Goal: Information Seeking & Learning: Check status

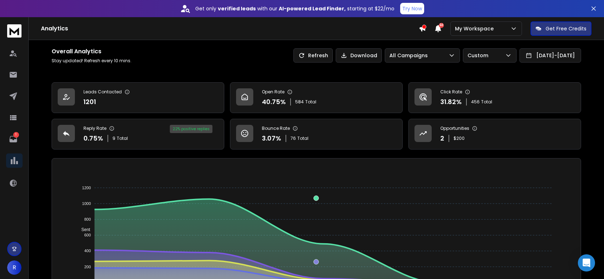
scroll to position [429, 0]
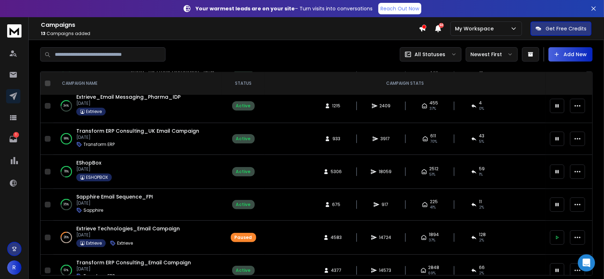
scroll to position [234, 0]
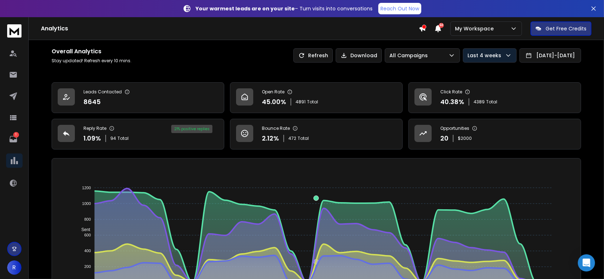
click at [507, 55] on icon "button" at bounding box center [509, 56] width 4 height 2
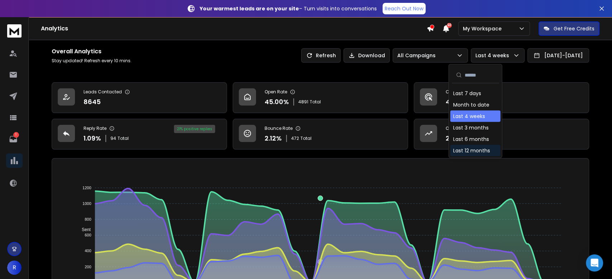
click at [476, 150] on div "Last 12 months" at bounding box center [471, 150] width 37 height 7
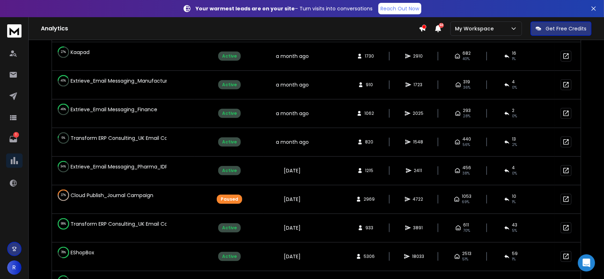
scroll to position [382, 0]
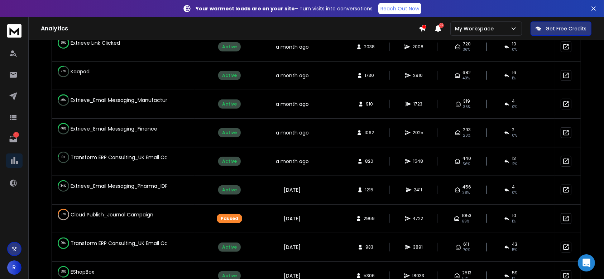
click at [415, 131] on span "2025" at bounding box center [418, 133] width 11 height 6
copy span "2025"
click at [416, 102] on span "1723" at bounding box center [417, 104] width 9 height 6
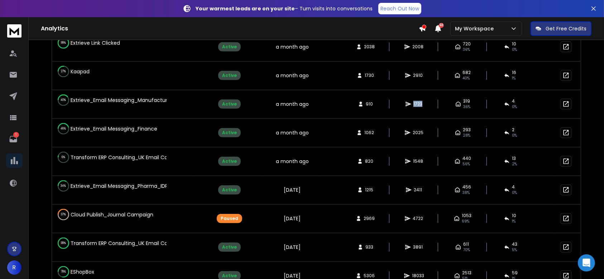
copy span "1723"
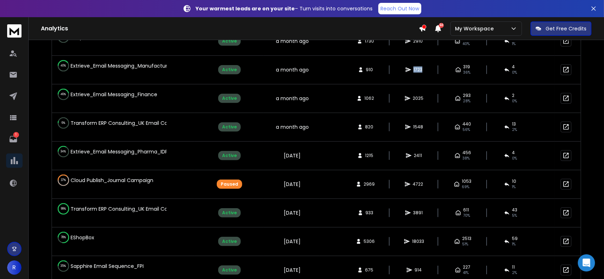
scroll to position [430, 0]
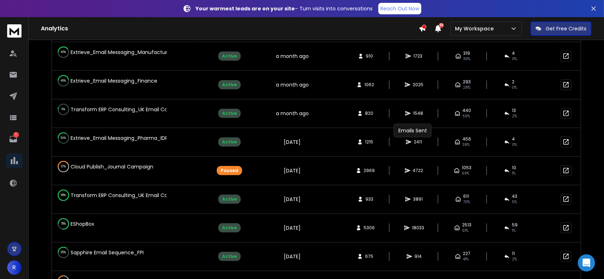
click at [417, 144] on span "2411" at bounding box center [418, 142] width 8 height 6
click at [416, 144] on span "2411" at bounding box center [418, 142] width 8 height 6
copy span "2411"
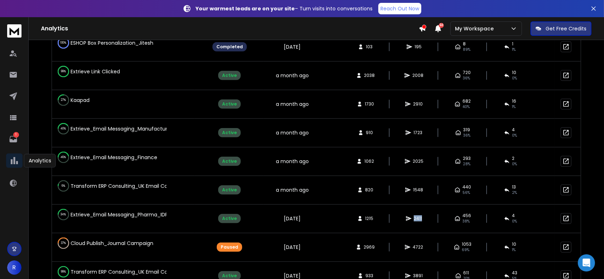
scroll to position [334, 0]
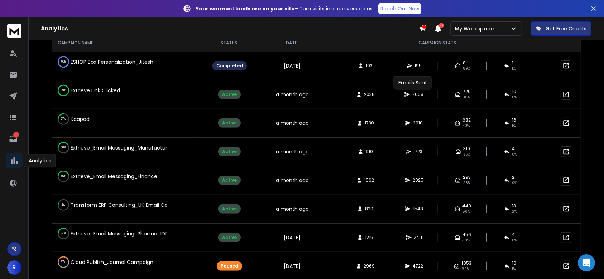
click at [418, 93] on span "2008" at bounding box center [417, 95] width 11 height 6
copy span "2008"
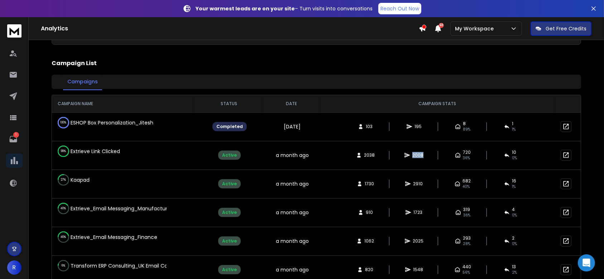
scroll to position [287, 0]
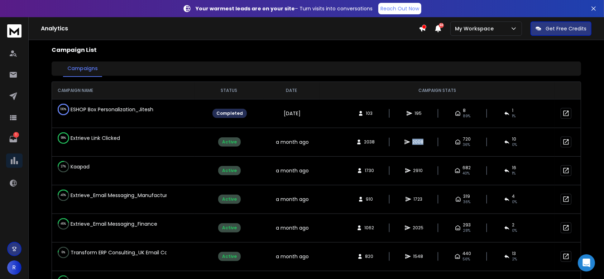
copy span "2008"
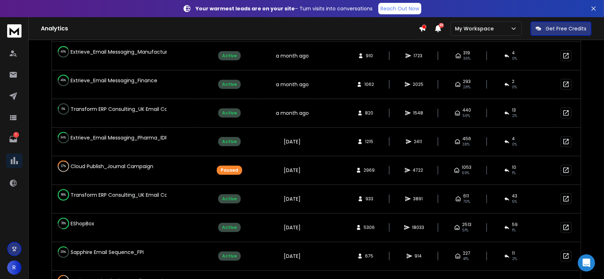
scroll to position [478, 0]
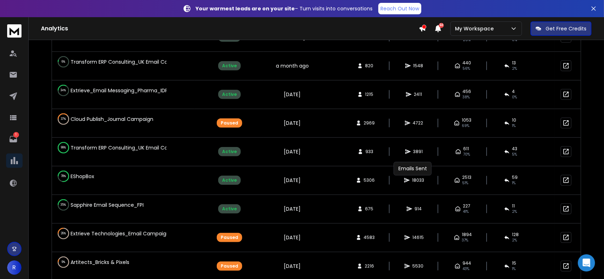
click at [416, 180] on span "18033" at bounding box center [418, 181] width 12 height 6
copy span "18033"
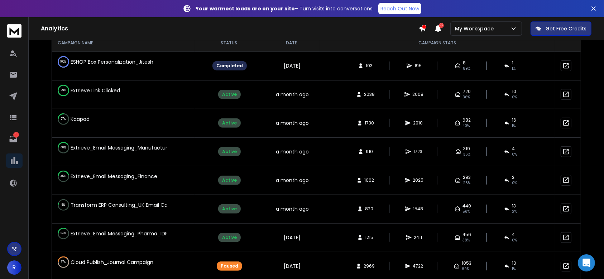
scroll to position [287, 0]
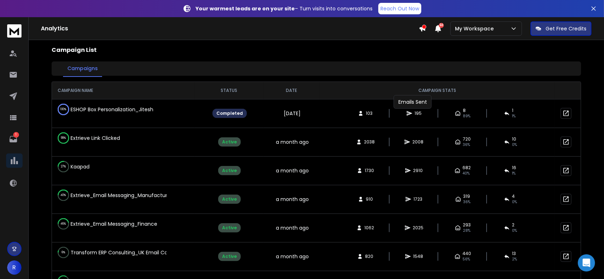
click at [417, 113] on span "195" at bounding box center [418, 114] width 7 height 6
copy span "195"
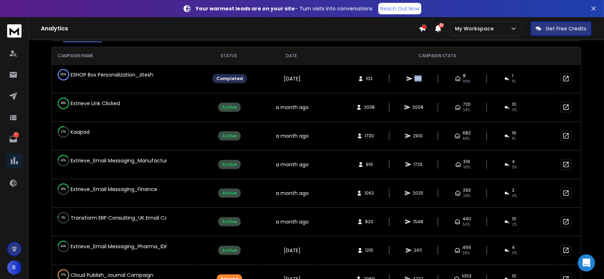
scroll to position [334, 0]
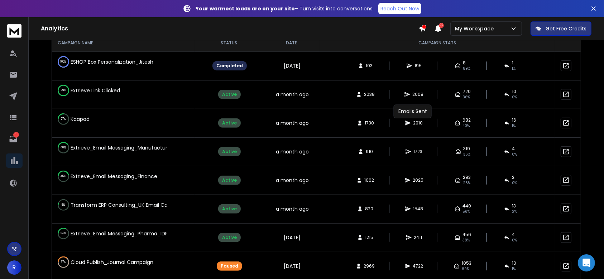
click at [417, 124] on span "2910" at bounding box center [418, 123] width 10 height 6
copy span "2910"
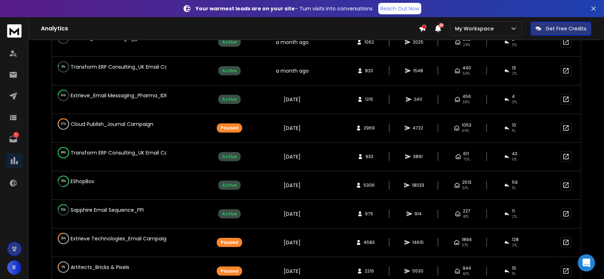
scroll to position [478, 0]
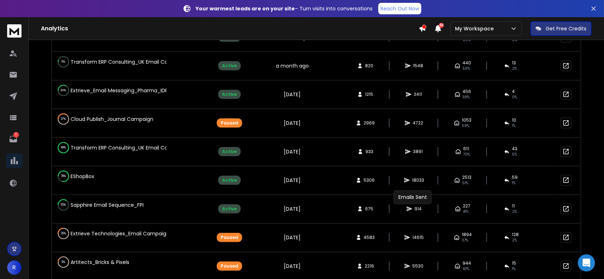
click at [416, 208] on span "914" at bounding box center [418, 209] width 7 height 6
copy span "914"
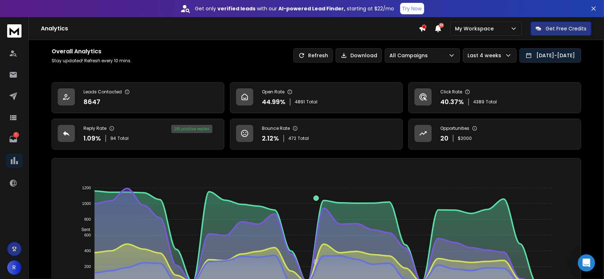
click at [547, 55] on button "21 Jul 2025 - 18 Aug 2025" at bounding box center [551, 55] width 62 height 14
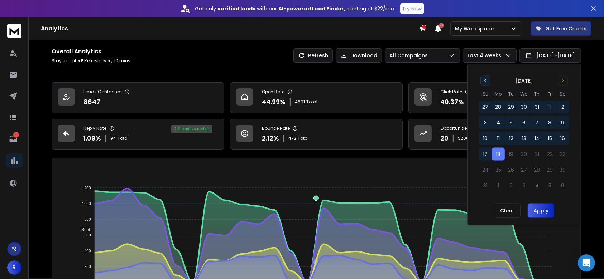
click at [483, 84] on button "Go to previous month" at bounding box center [485, 81] width 10 height 10
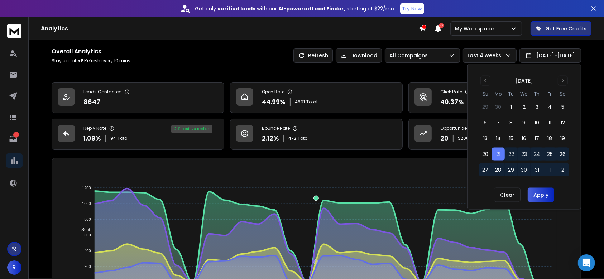
click at [495, 153] on button "21" at bounding box center [498, 154] width 13 height 13
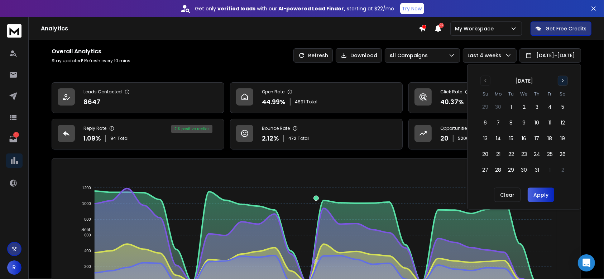
click at [561, 83] on icon "Go to next month" at bounding box center [563, 81] width 6 height 6
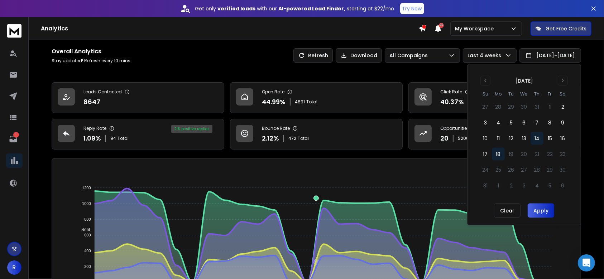
click at [539, 136] on button "14" at bounding box center [537, 138] width 13 height 13
click at [541, 211] on button "Apply" at bounding box center [541, 211] width 27 height 14
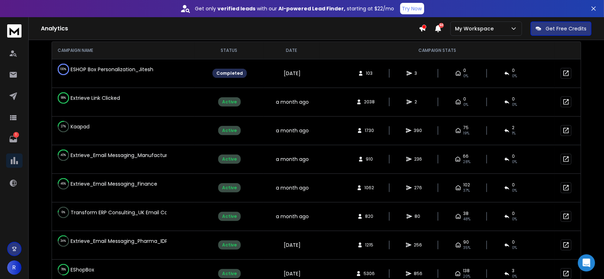
scroll to position [334, 0]
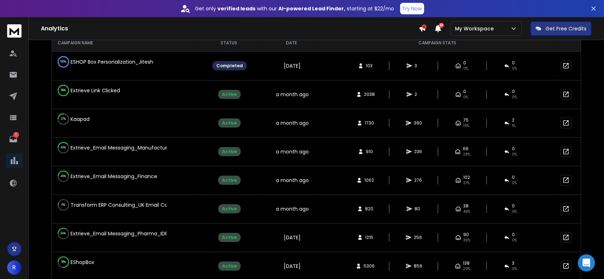
click at [414, 123] on span "390" at bounding box center [418, 123] width 8 height 6
copy span "390"
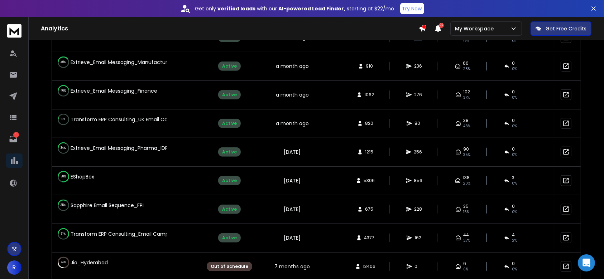
scroll to position [429, 0]
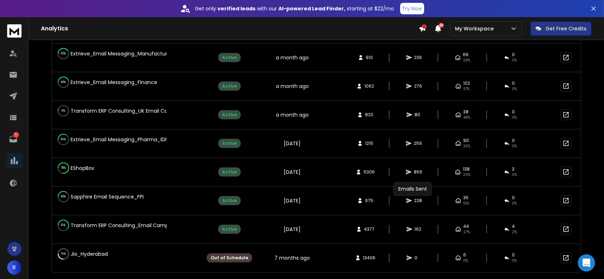
click at [418, 201] on span "228" at bounding box center [418, 201] width 8 height 6
copy span "228"
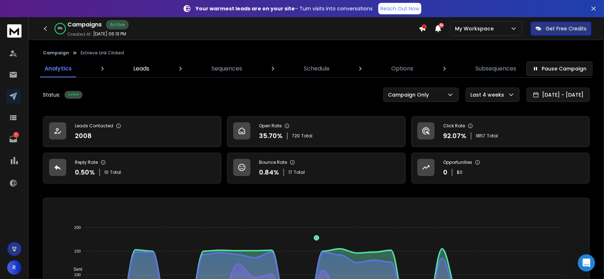
click at [137, 70] on p "Leads" at bounding box center [141, 68] width 16 height 9
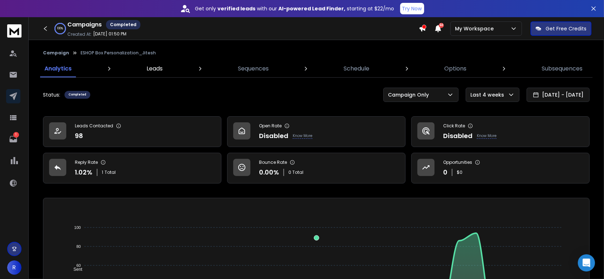
click at [154, 70] on p "Leads" at bounding box center [155, 68] width 16 height 9
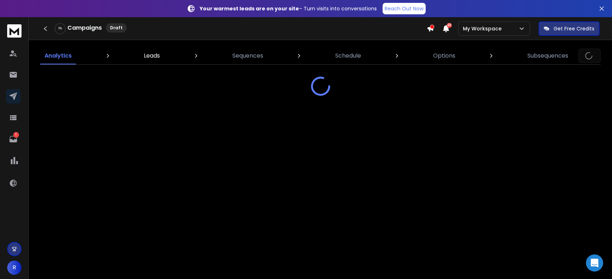
click at [147, 54] on p "Leads" at bounding box center [152, 56] width 16 height 9
click at [146, 57] on p "Leads" at bounding box center [152, 56] width 16 height 9
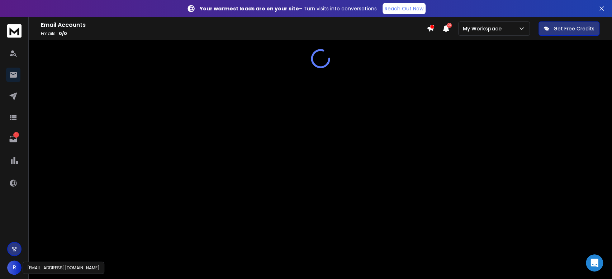
click at [11, 270] on span "R" at bounding box center [14, 268] width 14 height 14
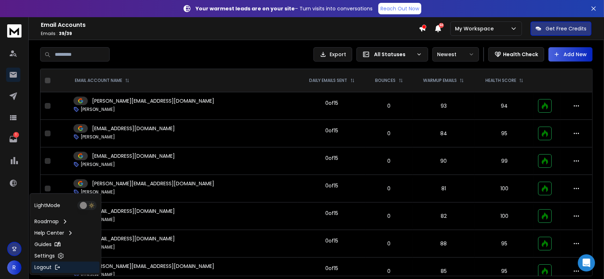
click at [50, 268] on p "Logout" at bounding box center [42, 267] width 17 height 7
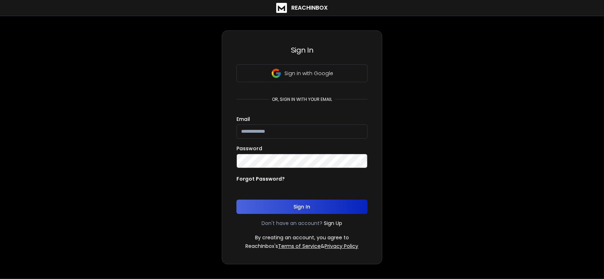
click at [289, 133] on input "email" at bounding box center [301, 132] width 131 height 14
type input "**********"
click at [293, 211] on button "Sign In" at bounding box center [301, 207] width 131 height 14
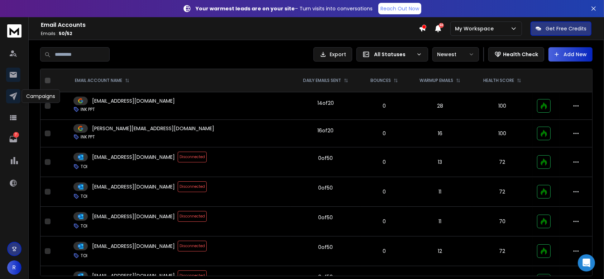
click at [14, 101] on link at bounding box center [13, 96] width 14 height 14
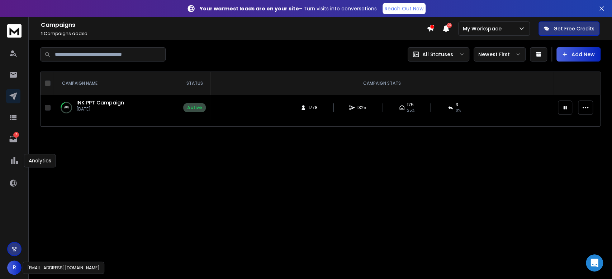
click at [16, 267] on span "R" at bounding box center [14, 268] width 14 height 14
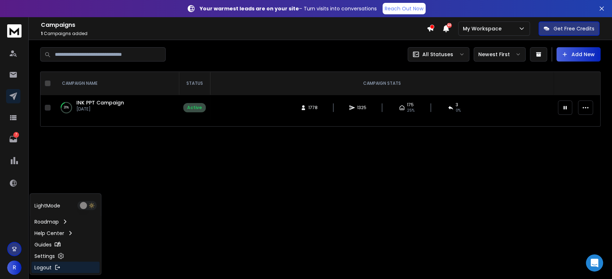
click at [9, 270] on span "R" at bounding box center [14, 268] width 14 height 14
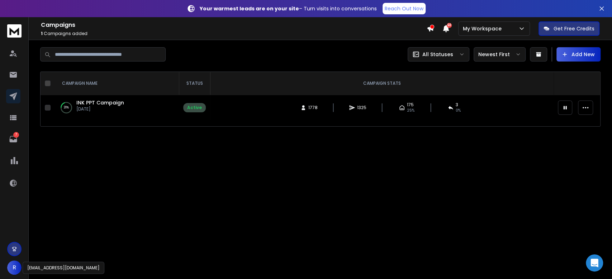
click at [13, 267] on span "R" at bounding box center [14, 268] width 14 height 14
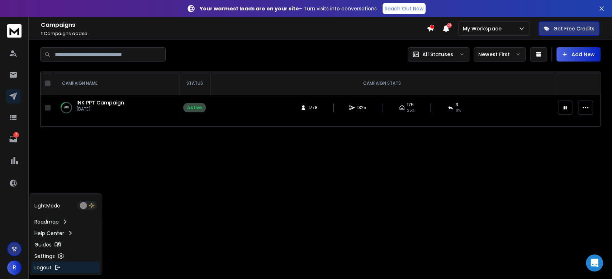
click at [36, 267] on p "Logout" at bounding box center [42, 267] width 17 height 7
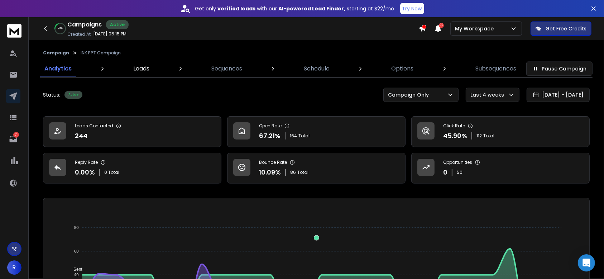
click at [140, 74] on link "Leads" at bounding box center [141, 68] width 25 height 17
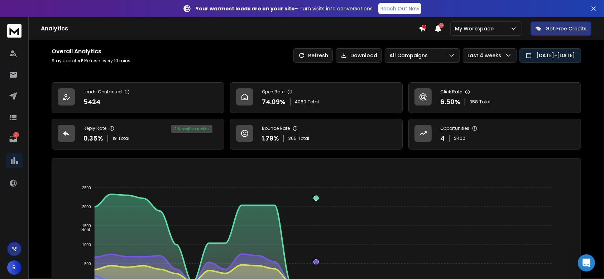
click at [536, 59] on button "[DATE] - [DATE]" at bounding box center [551, 55] width 62 height 14
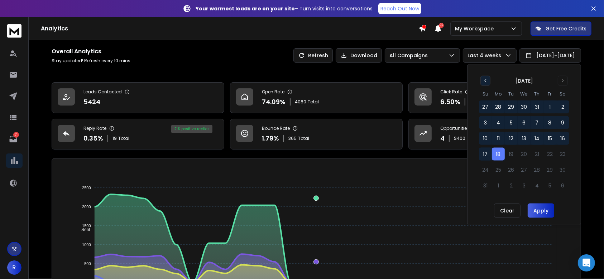
click at [487, 85] on button "Go to previous month" at bounding box center [485, 81] width 10 height 10
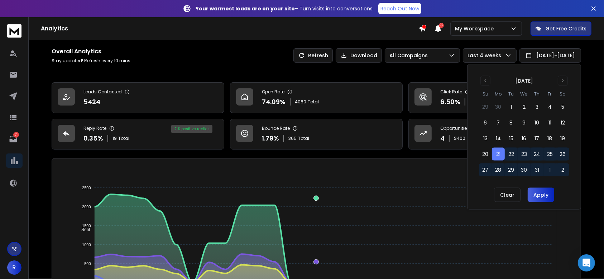
click at [502, 154] on button "21" at bounding box center [498, 154] width 13 height 13
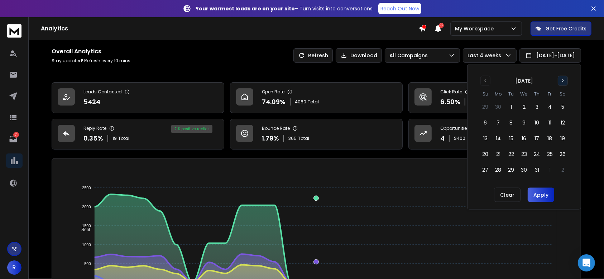
click at [562, 80] on icon "Go to next month" at bounding box center [563, 81] width 6 height 6
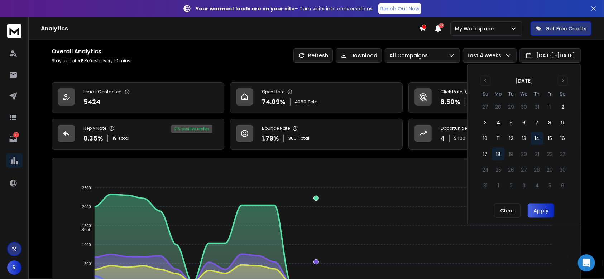
click at [536, 138] on button "14" at bounding box center [537, 138] width 13 height 13
click at [537, 213] on button "Apply" at bounding box center [541, 211] width 27 height 14
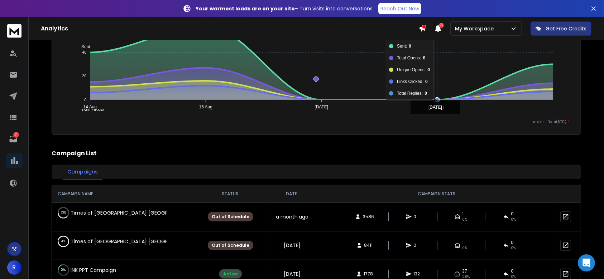
scroll to position [199, 0]
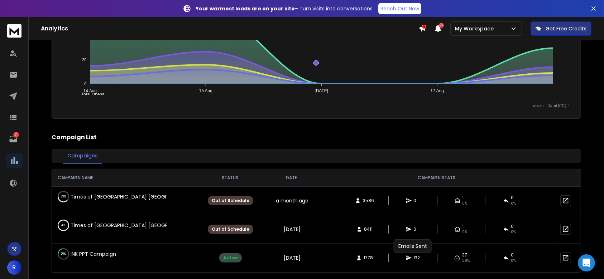
click at [416, 259] on span "132" at bounding box center [417, 258] width 7 height 6
copy span "132"
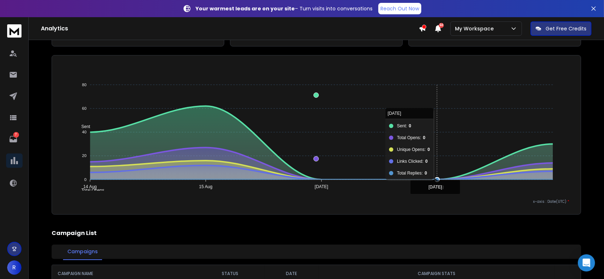
scroll to position [0, 0]
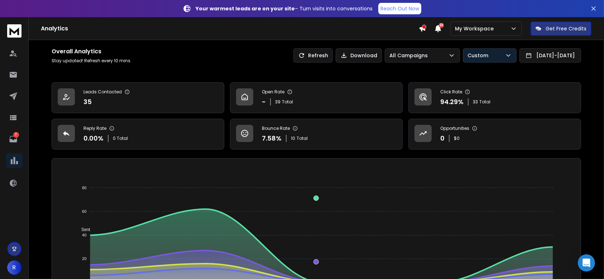
click at [468, 57] on p "Custom" at bounding box center [480, 55] width 24 height 7
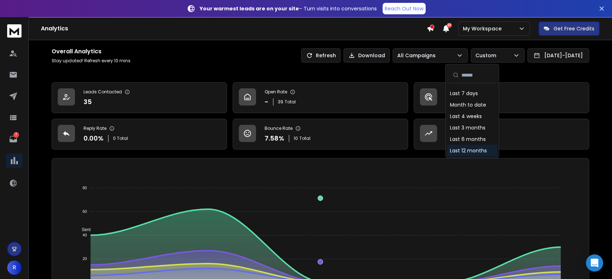
click at [469, 148] on div "Last 12 months" at bounding box center [468, 150] width 37 height 7
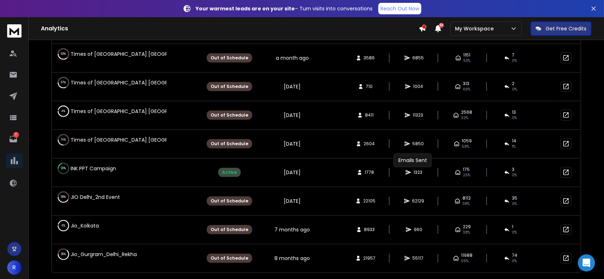
scroll to position [371, 0]
click at [419, 171] on span "1323" at bounding box center [417, 172] width 9 height 6
click at [418, 172] on span "1323" at bounding box center [417, 172] width 9 height 6
copy span "1323"
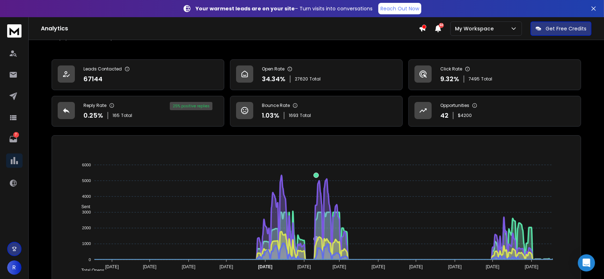
scroll to position [0, 0]
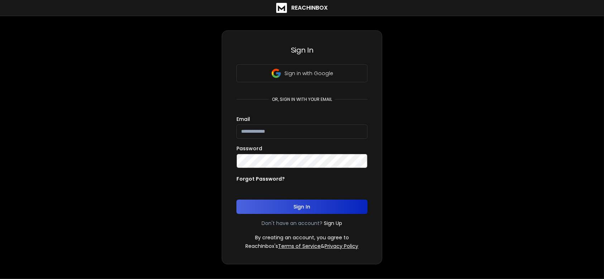
click at [255, 137] on input "email" at bounding box center [301, 132] width 131 height 14
type input "**********"
click at [345, 209] on button "Sign In" at bounding box center [301, 207] width 131 height 14
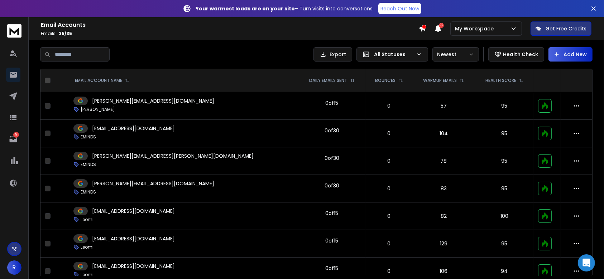
click at [20, 93] on div at bounding box center [14, 97] width 16 height 17
click at [13, 99] on icon at bounding box center [13, 96] width 8 height 8
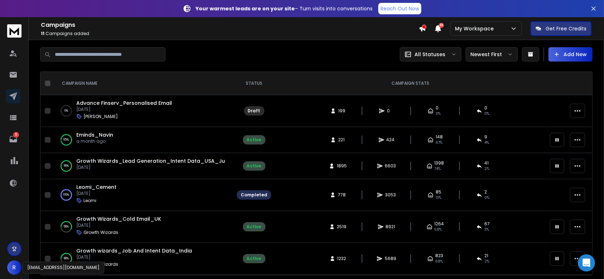
click at [16, 271] on span "R" at bounding box center [14, 268] width 14 height 14
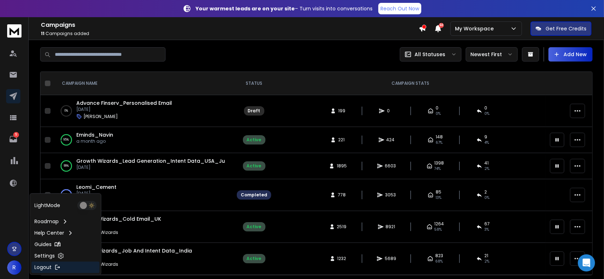
click at [38, 272] on div "Logout" at bounding box center [66, 267] width 68 height 11
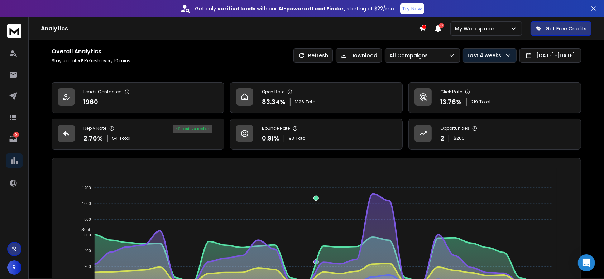
click at [507, 56] on icon "button" at bounding box center [509, 56] width 4 height 2
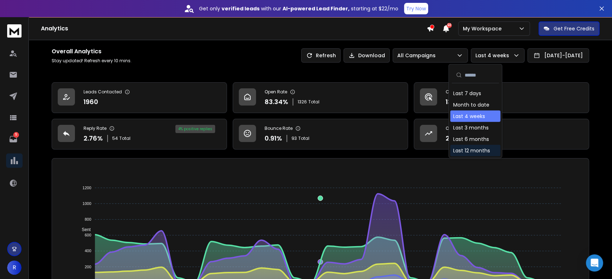
click at [472, 149] on div "Last 12 months" at bounding box center [471, 150] width 37 height 7
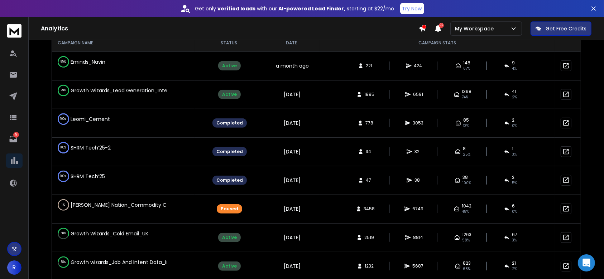
scroll to position [382, 0]
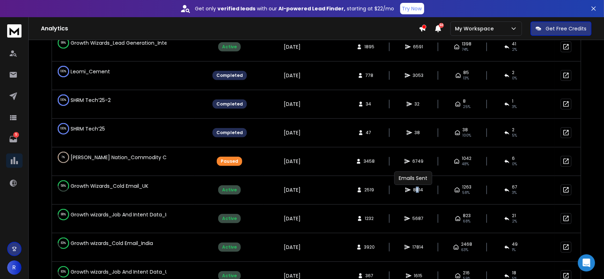
click at [416, 190] on span "8814" at bounding box center [418, 190] width 10 height 6
copy span "8814"
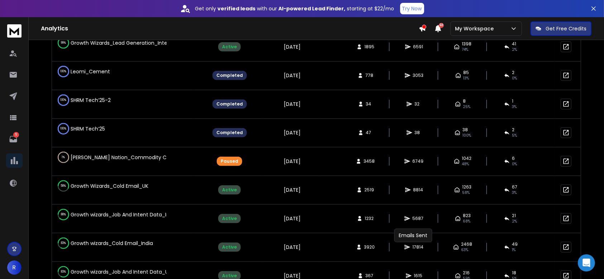
click at [416, 246] on span "17814" at bounding box center [417, 248] width 11 height 6
copy span "17814"
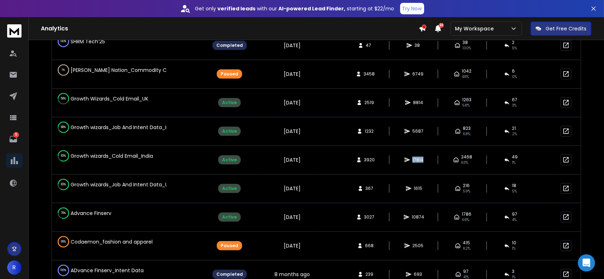
scroll to position [438, 0]
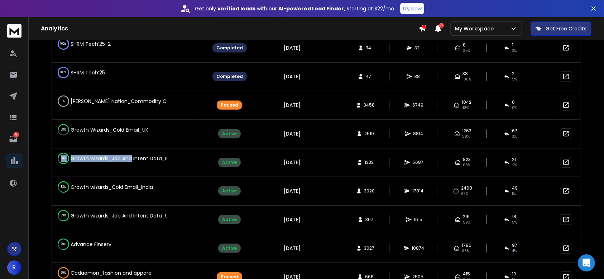
drag, startPoint x: 132, startPoint y: 161, endPoint x: 168, endPoint y: 158, distance: 35.9
click at [168, 158] on tr "88 % Growth wizards_Job And Intent Data_India Active 6 months ago 1232 5687 823…" at bounding box center [316, 162] width 529 height 29
click at [139, 160] on td "88 % Growth wizards_Job And Intent Data_India" at bounding box center [109, 159] width 115 height 20
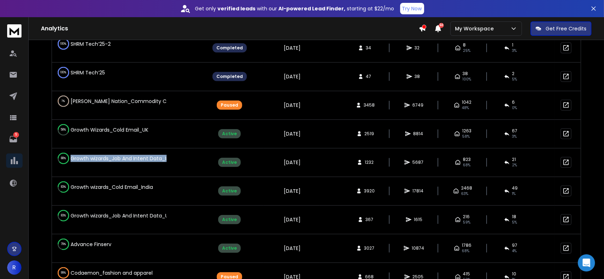
copy td "Growth wizards_Job And Intent Data_India"
click at [422, 163] on span "5687" at bounding box center [417, 163] width 11 height 6
click at [417, 163] on span "5687" at bounding box center [417, 163] width 11 height 6
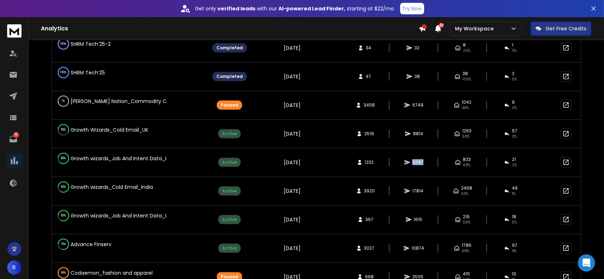
copy span "5687"
click at [416, 218] on span "1615" at bounding box center [418, 220] width 9 height 6
copy span "1615"
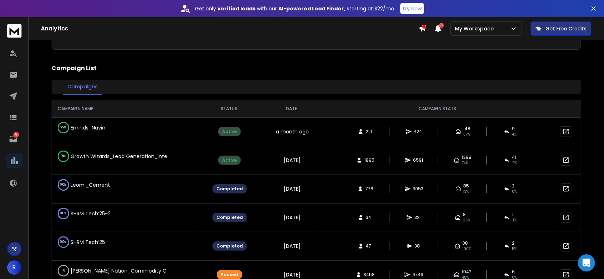
scroll to position [295, 0]
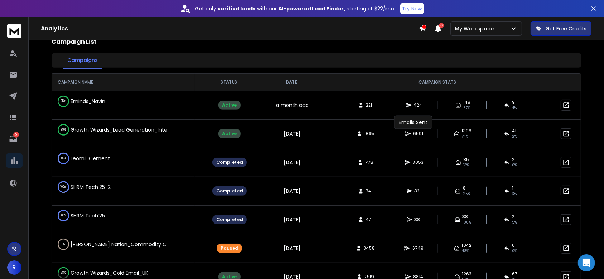
click at [418, 135] on span "6591" at bounding box center [418, 134] width 10 height 6
copy span "6591"
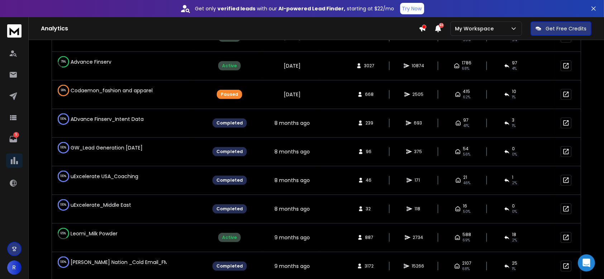
scroll to position [573, 0]
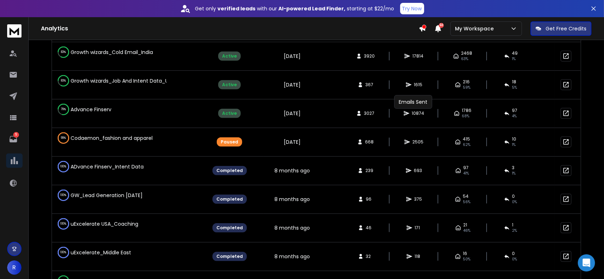
click at [414, 114] on span "10874" at bounding box center [418, 114] width 13 height 6
copy span "10874"
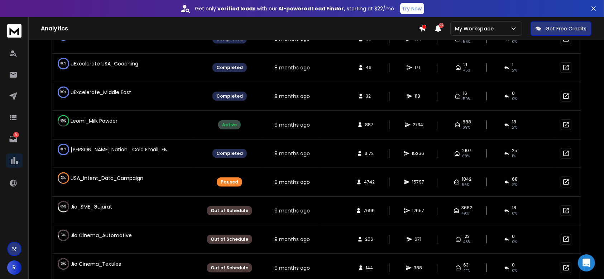
scroll to position [764, 0]
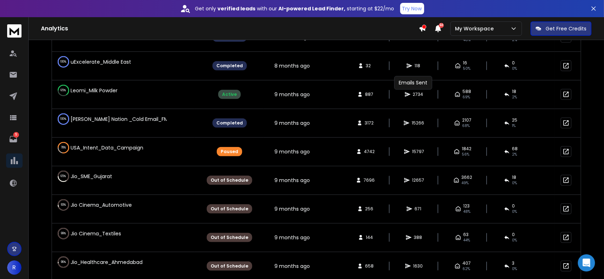
click at [414, 93] on span "2734" at bounding box center [418, 95] width 10 height 6
copy span "2734"
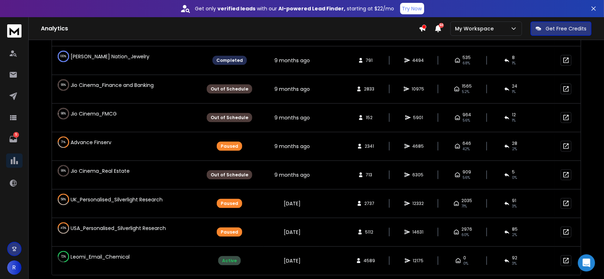
scroll to position [1059, 0]
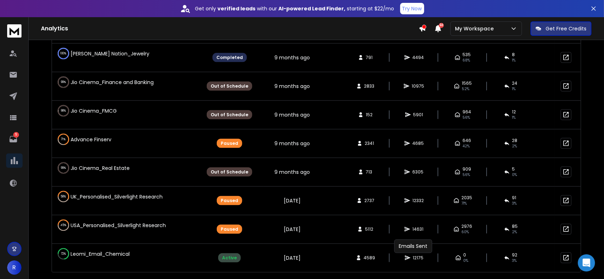
click at [416, 258] on span "12175" at bounding box center [418, 258] width 11 height 6
copy span "12175"
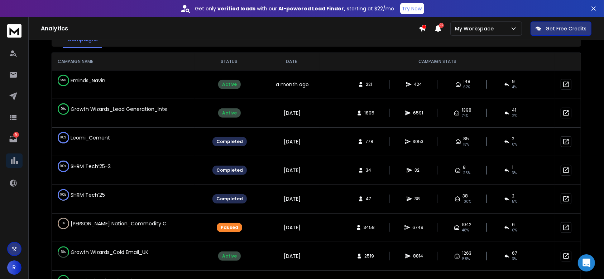
scroll to position [295, 0]
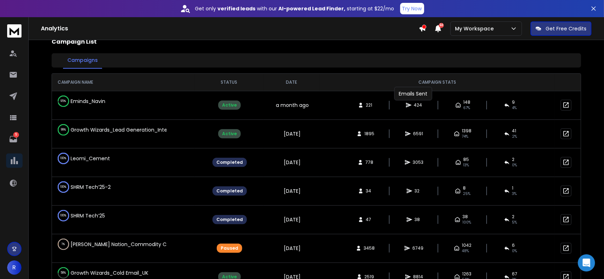
click at [416, 104] on span "424" at bounding box center [418, 105] width 8 height 6
copy span "424"
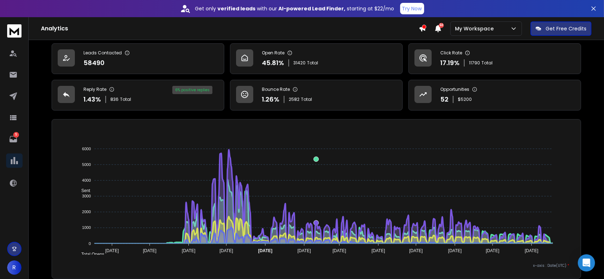
scroll to position [0, 0]
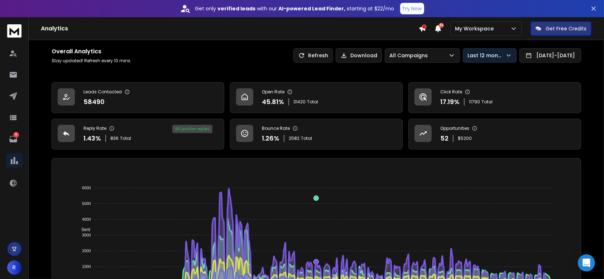
click at [468, 56] on p "Last 12 months" at bounding box center [487, 55] width 38 height 7
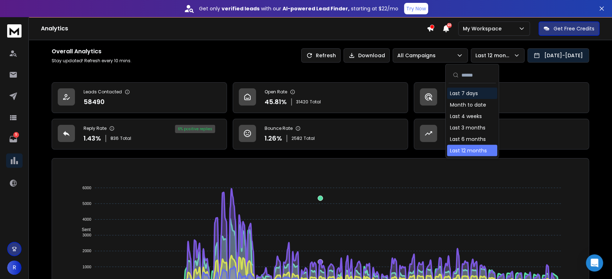
click at [535, 58] on button "18 Aug 2024 - 18 Aug 2025" at bounding box center [558, 55] width 62 height 14
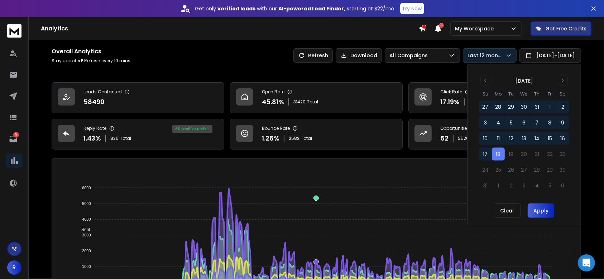
click at [469, 53] on p "Last 12 months" at bounding box center [487, 55] width 38 height 7
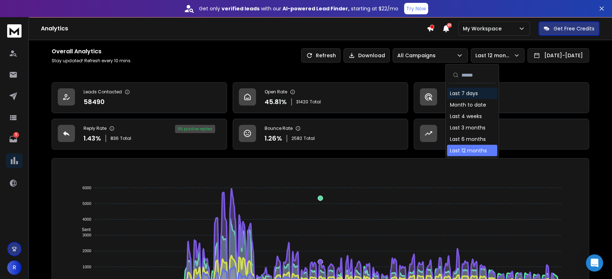
click at [472, 94] on div "Last 7 days" at bounding box center [464, 93] width 28 height 7
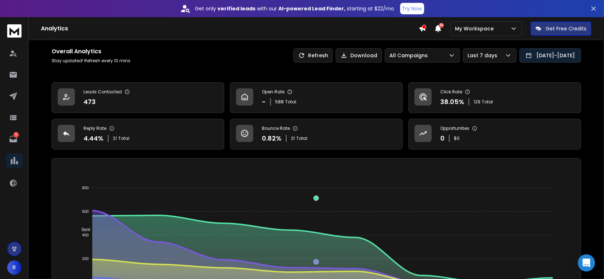
click at [528, 54] on button "11 Aug 2025 - 18 Aug 2025" at bounding box center [551, 55] width 62 height 14
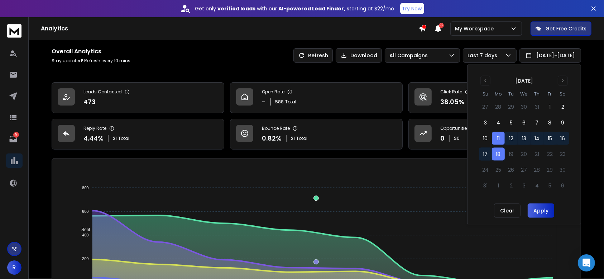
click at [500, 140] on button "11" at bounding box center [498, 138] width 13 height 13
click at [534, 140] on button "14" at bounding box center [537, 138] width 13 height 13
click at [541, 209] on button "Apply" at bounding box center [541, 211] width 27 height 14
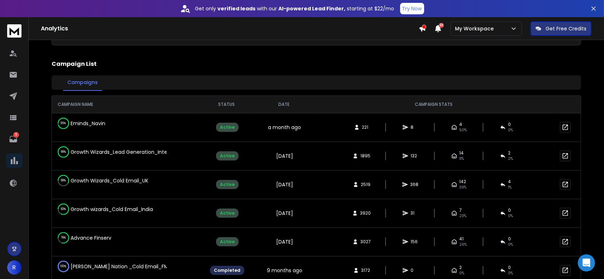
scroll to position [287, 0]
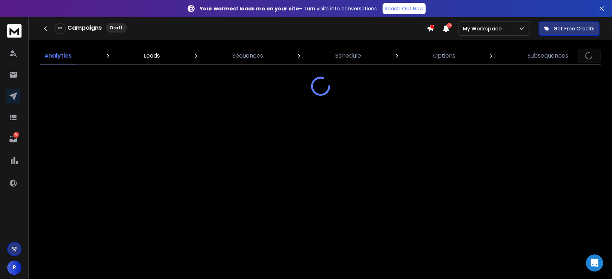
click at [149, 62] on link "Leads" at bounding box center [151, 55] width 25 height 17
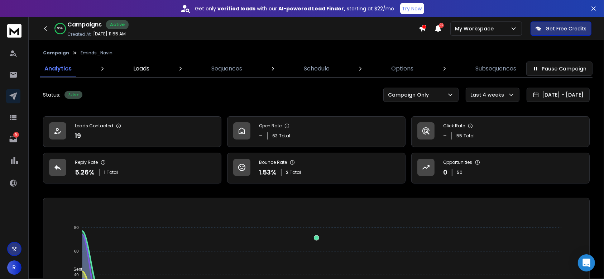
click at [136, 70] on p "Leads" at bounding box center [141, 68] width 16 height 9
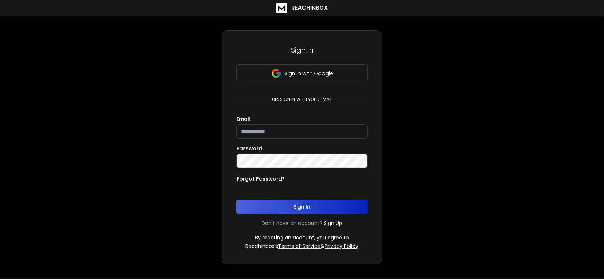
click at [269, 135] on input "email" at bounding box center [301, 132] width 131 height 14
type input "**********"
click at [315, 211] on button "Sign In" at bounding box center [301, 207] width 131 height 14
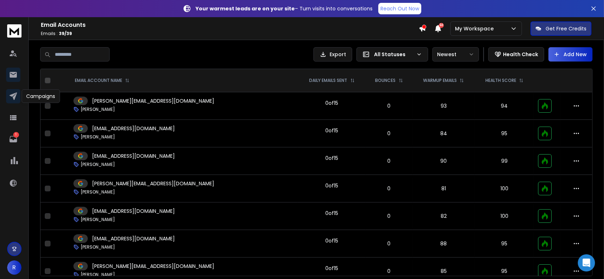
click at [14, 94] on icon at bounding box center [13, 96] width 8 height 8
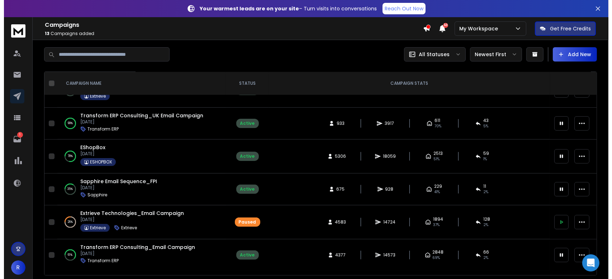
scroll to position [186, 0]
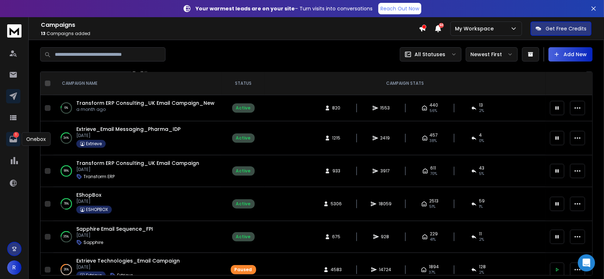
click at [14, 137] on link "1" at bounding box center [13, 139] width 14 height 14
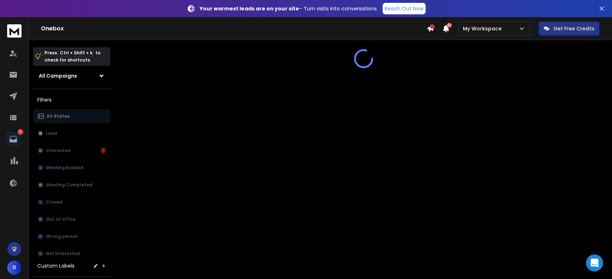
click at [62, 118] on div "All Status Lead Interested 1 Meeting Booked Meeting Completed Closed Out of off…" at bounding box center [71, 185] width 77 height 152
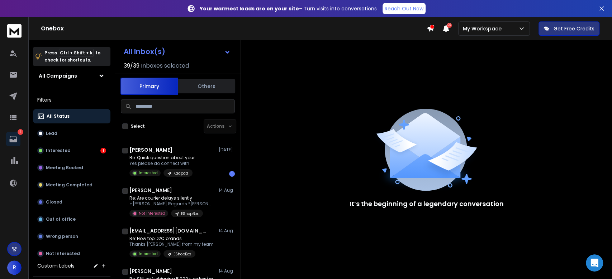
click at [62, 118] on p "All Status" at bounding box center [58, 117] width 23 height 6
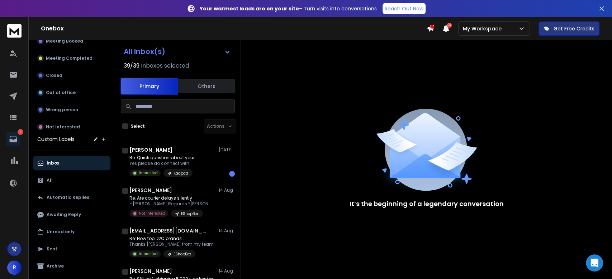
scroll to position [134, 0]
click at [54, 175] on button "All" at bounding box center [71, 180] width 77 height 14
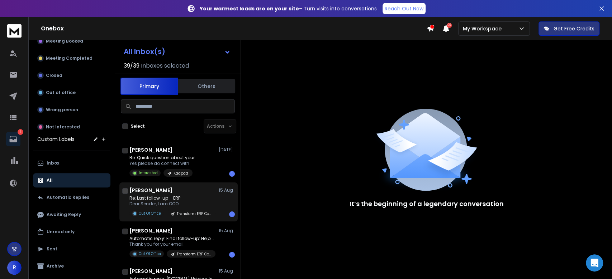
click at [220, 208] on div "Re: Last follow-up – ERP Dear Sender, I am OOO Out Of Office Transform ERP Cons…" at bounding box center [181, 207] width 105 height 22
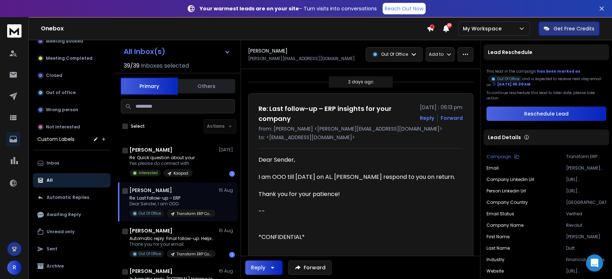
scroll to position [48, 0]
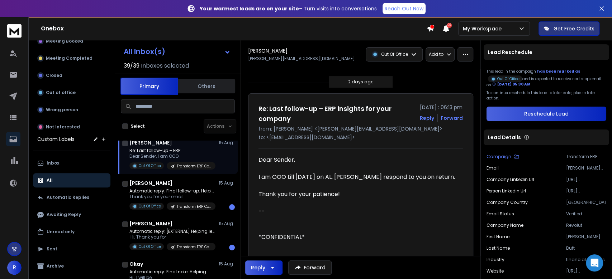
click at [209, 198] on p "Thank you for your email." at bounding box center [172, 197] width 86 height 6
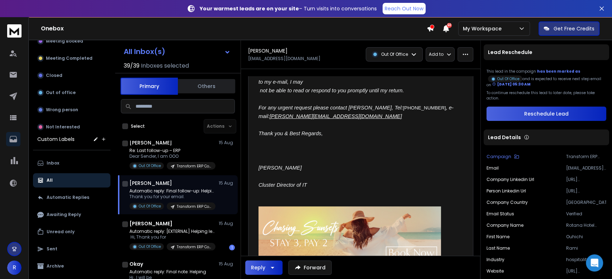
scroll to position [95, 0]
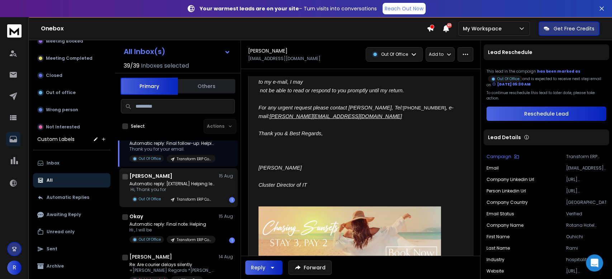
click at [216, 192] on div "Automatic reply: [EXTERNAL] Helping leadership ﻿ ﻿Hi, Thank you for Out Of Offi…" at bounding box center [181, 192] width 105 height 22
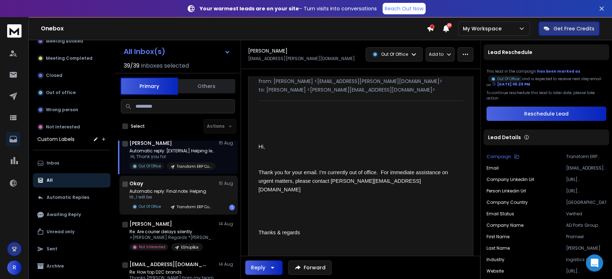
scroll to position [143, 0]
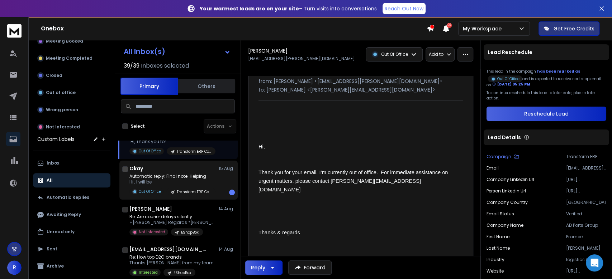
click at [215, 183] on p "Hi , I will be" at bounding box center [172, 183] width 86 height 6
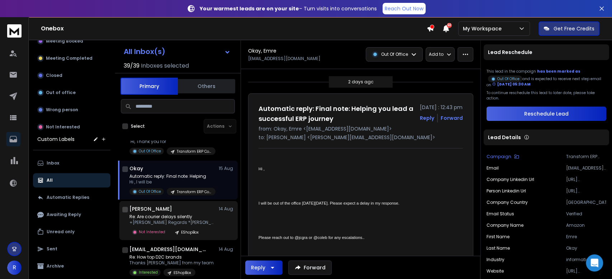
scroll to position [0, 0]
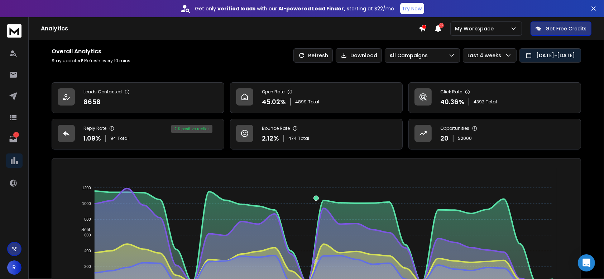
click at [539, 52] on button "[DATE] - [DATE]" at bounding box center [551, 55] width 62 height 14
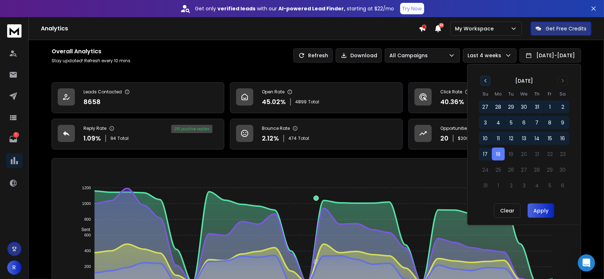
click at [487, 84] on button "Go to previous month" at bounding box center [485, 81] width 10 height 10
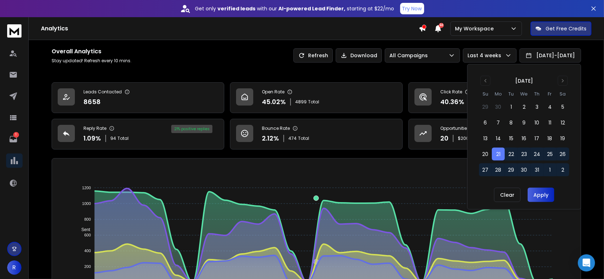
click at [496, 156] on button "21" at bounding box center [498, 154] width 13 height 13
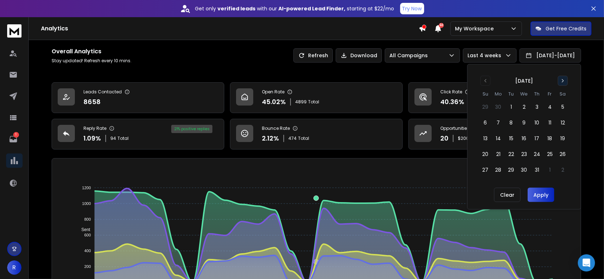
click at [563, 78] on icon "Go to next month" at bounding box center [563, 81] width 6 height 6
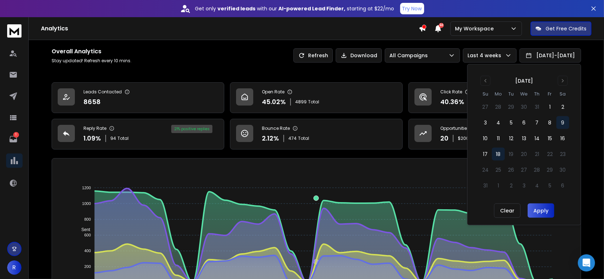
click at [562, 121] on button "9" at bounding box center [562, 122] width 13 height 13
click at [551, 136] on button "15" at bounding box center [550, 138] width 13 height 13
click at [544, 214] on button "Apply" at bounding box center [541, 211] width 27 height 14
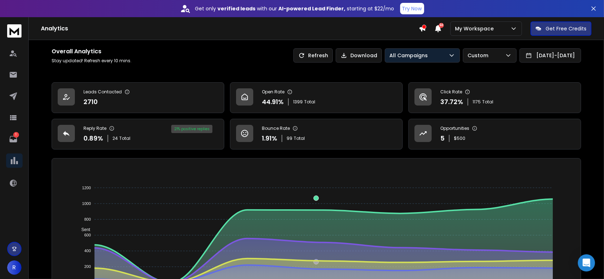
click at [412, 55] on div "All Campaigns" at bounding box center [422, 55] width 66 height 7
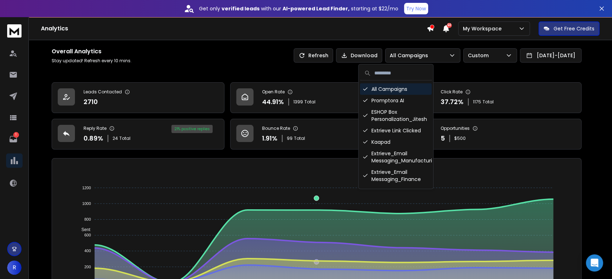
click at [381, 87] on div "All Campaigns" at bounding box center [396, 88] width 72 height 11
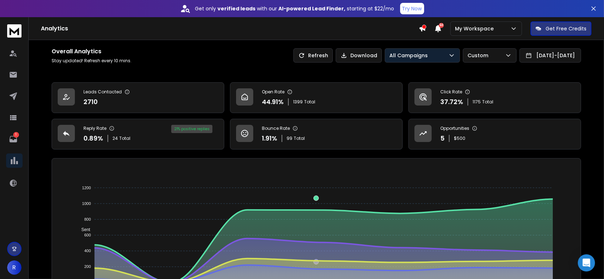
click at [409, 57] on div "All Campaigns" at bounding box center [422, 55] width 66 height 7
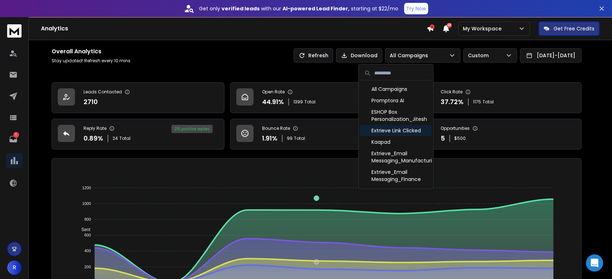
click at [381, 129] on div "Extrieve Link Clicked" at bounding box center [396, 130] width 72 height 11
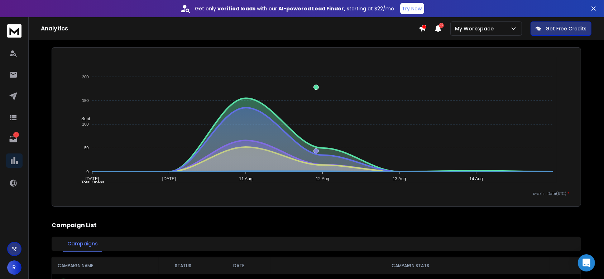
scroll to position [142, 0]
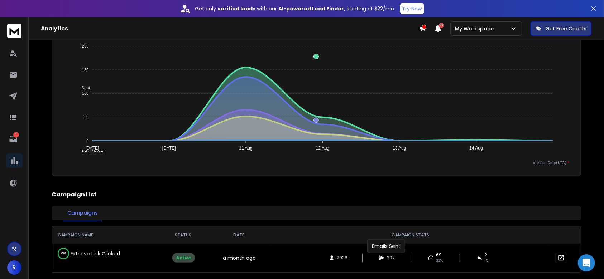
click at [387, 256] on span "207" at bounding box center [391, 258] width 8 height 6
copy span "207"
click at [436, 253] on span "69" at bounding box center [439, 256] width 6 height 6
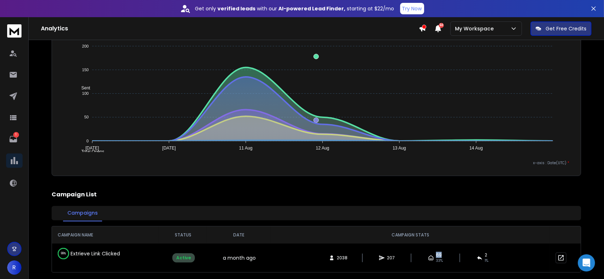
copy span "69"
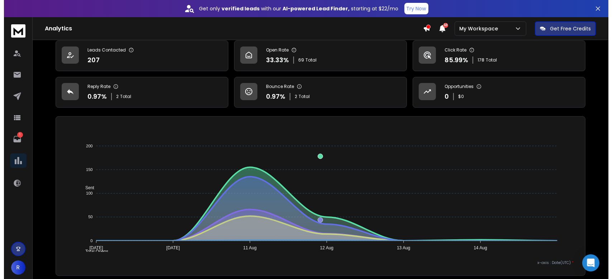
scroll to position [0, 0]
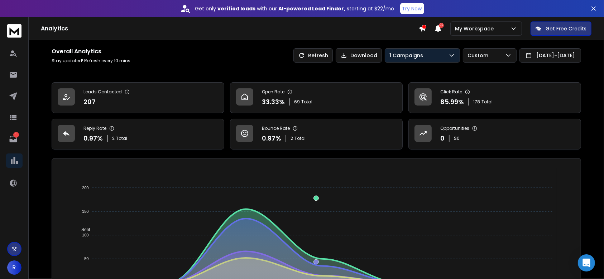
click at [409, 56] on div "1 Campaigns" at bounding box center [422, 55] width 66 height 7
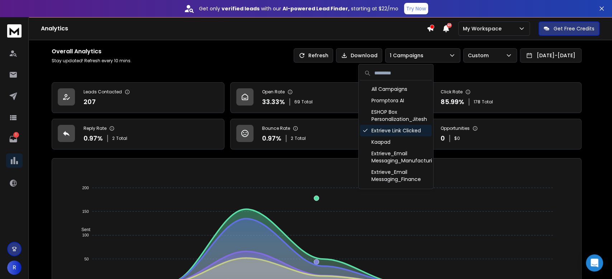
click at [382, 133] on div "Extrieve Link Clicked" at bounding box center [396, 130] width 72 height 11
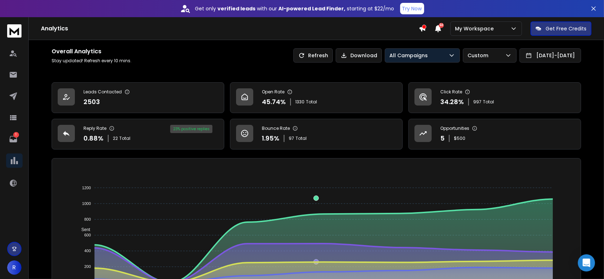
click at [409, 56] on div "All Campaigns" at bounding box center [422, 55] width 66 height 7
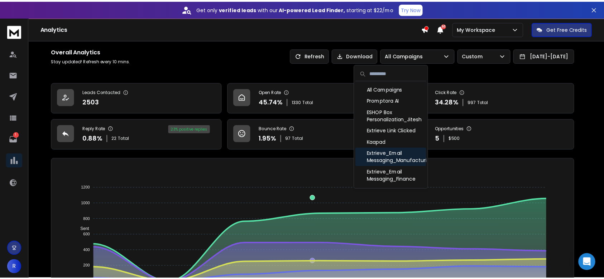
scroll to position [48, 0]
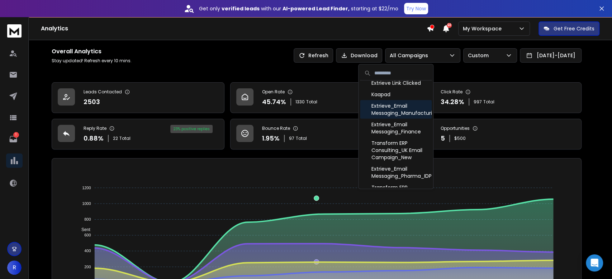
click at [408, 114] on div "Extrieve_Email Messaging_Manufacturing" at bounding box center [396, 109] width 72 height 19
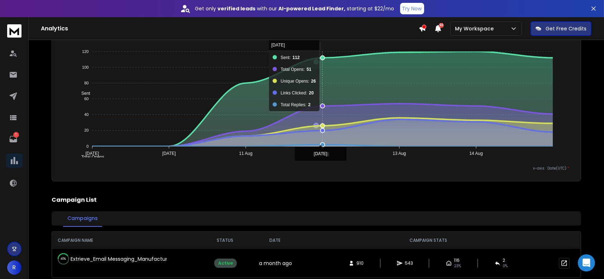
scroll to position [142, 0]
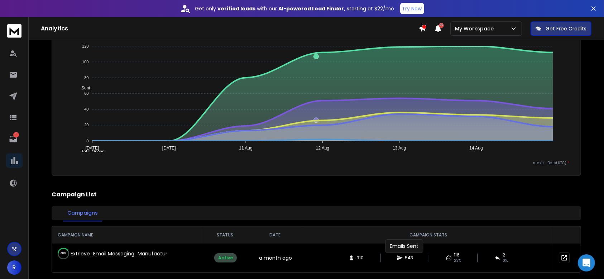
click at [408, 257] on span "543" at bounding box center [409, 258] width 8 height 6
copy span "543"
click at [456, 253] on span "116" at bounding box center [457, 256] width 6 height 6
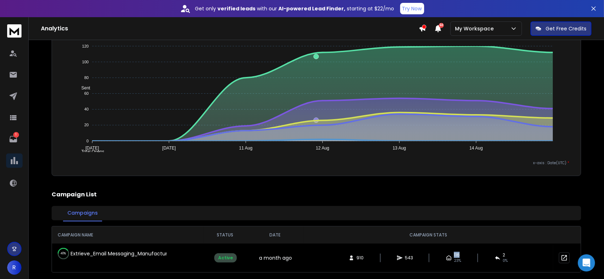
copy span "116"
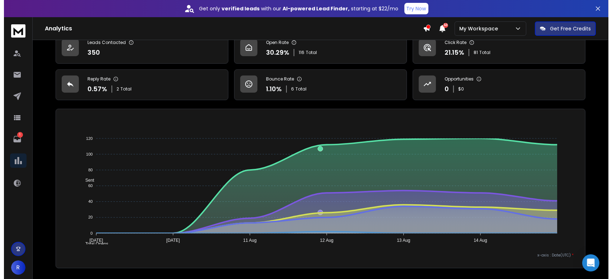
scroll to position [0, 0]
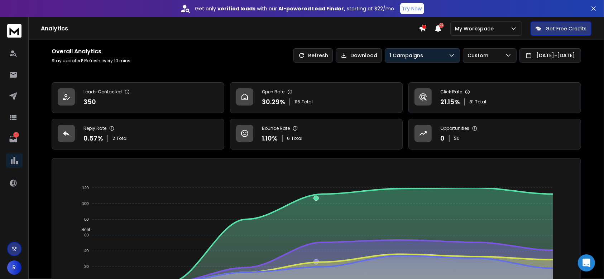
click at [389, 51] on button "1 Campaigns" at bounding box center [422, 55] width 75 height 14
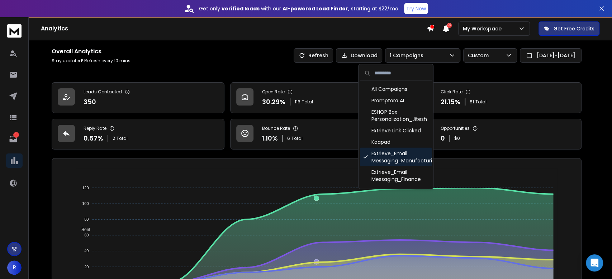
click at [392, 156] on div "Extrieve_Email Messaging_Manufacturing" at bounding box center [396, 157] width 72 height 19
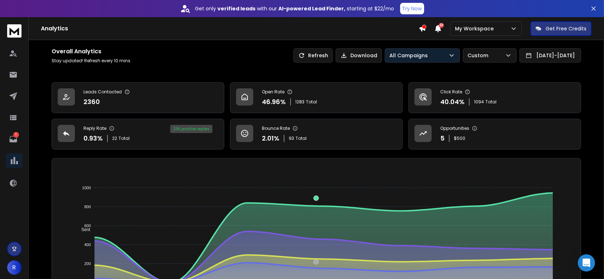
click at [406, 54] on div "All Campaigns" at bounding box center [422, 55] width 66 height 7
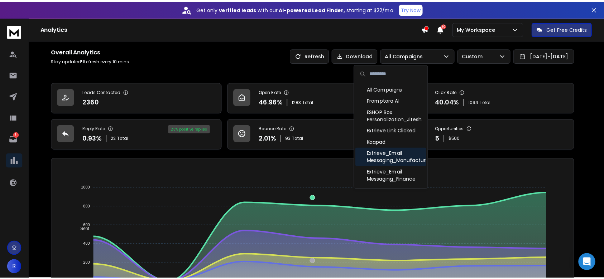
scroll to position [48, 0]
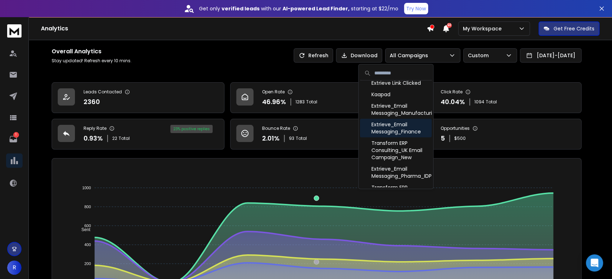
click at [406, 128] on div "Extrieve_Email Messaging_Finance" at bounding box center [396, 128] width 72 height 19
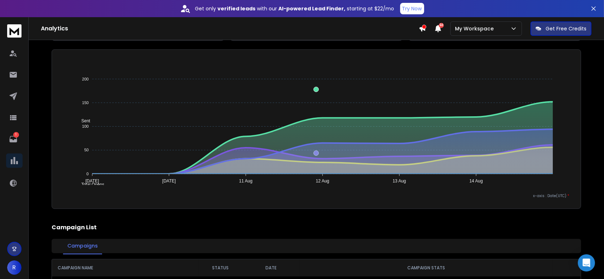
scroll to position [142, 0]
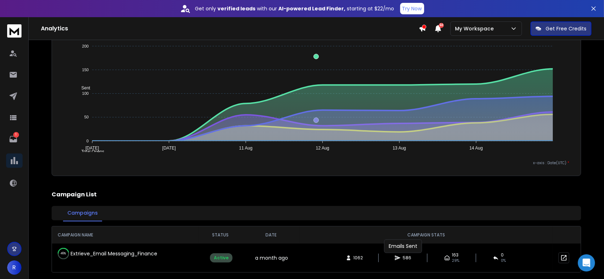
click at [405, 255] on span "586" at bounding box center [407, 258] width 9 height 6
copy span "586"
click at [455, 254] on span "163" at bounding box center [455, 256] width 7 height 6
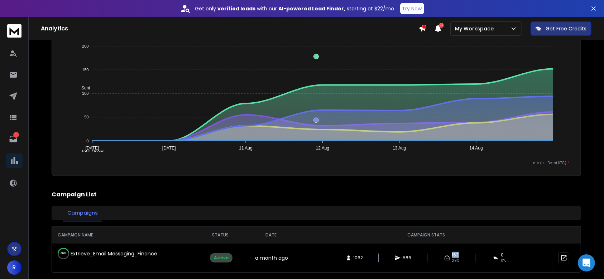
copy span "163"
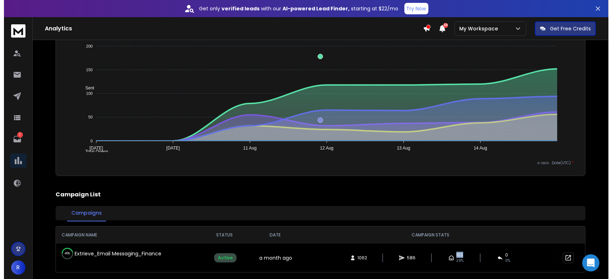
scroll to position [0, 0]
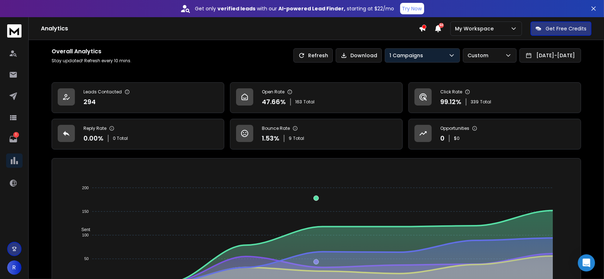
click at [389, 53] on p "1 Campaigns" at bounding box center [407, 55] width 37 height 7
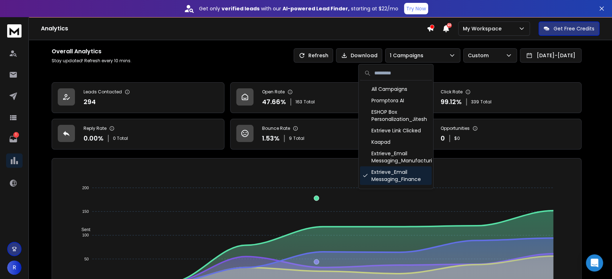
click at [387, 173] on div "Extrieve_Email Messaging_Finance" at bounding box center [396, 176] width 72 height 19
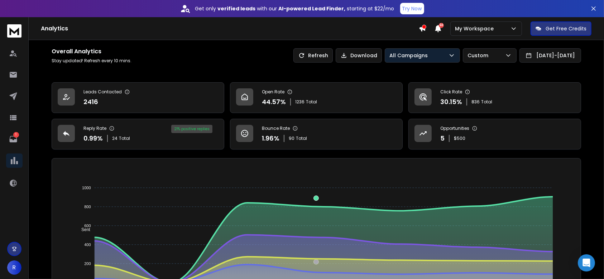
click at [394, 52] on p "All Campaigns" at bounding box center [409, 55] width 41 height 7
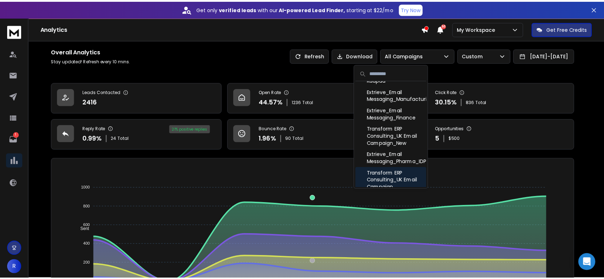
scroll to position [48, 0]
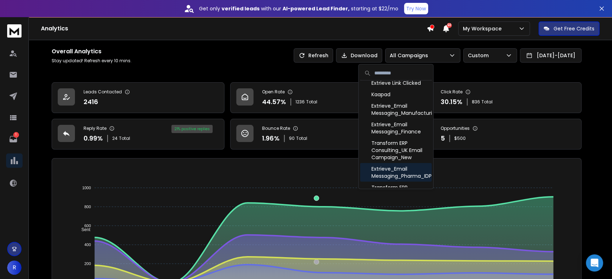
click at [402, 168] on div "Extrieve_Email Messaging_Pharma_IDP" at bounding box center [396, 172] width 72 height 19
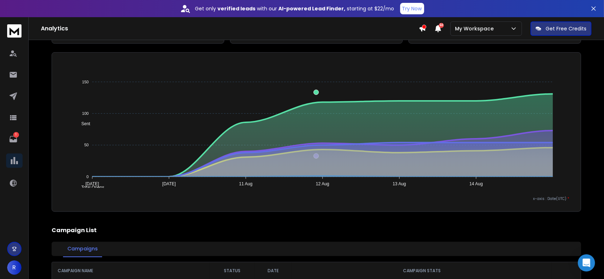
scroll to position [142, 0]
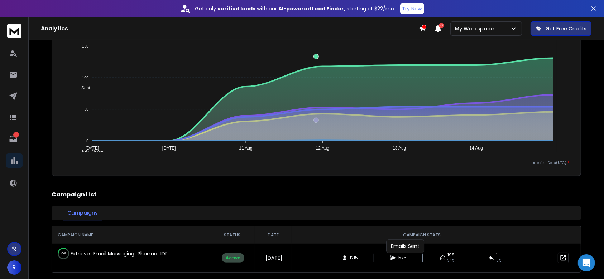
click at [407, 258] on span "575" at bounding box center [402, 258] width 8 height 6
copy span "575"
click at [455, 253] on span "198" at bounding box center [451, 256] width 7 height 6
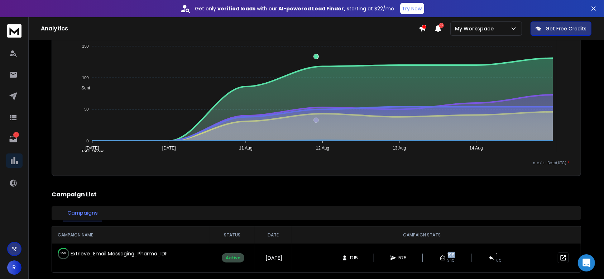
copy span "198"
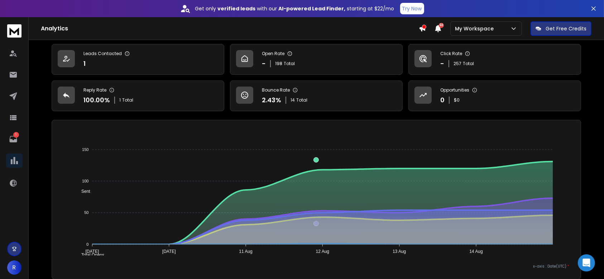
scroll to position [0, 0]
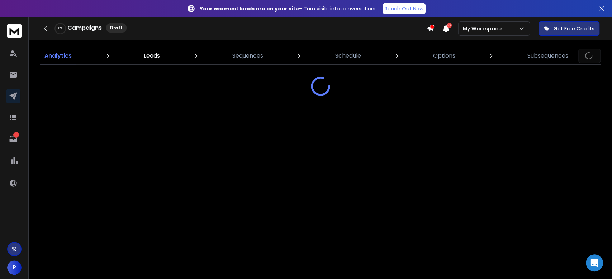
click at [152, 59] on p "Leads" at bounding box center [152, 56] width 16 height 9
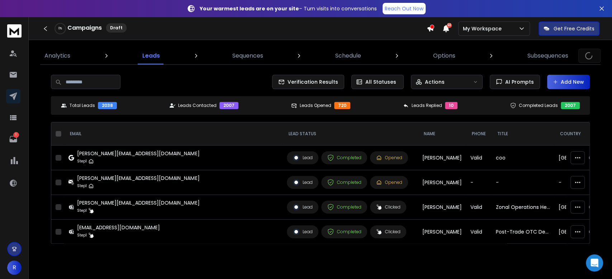
click at [109, 108] on div "2038" at bounding box center [107, 105] width 19 height 7
copy div "2038"
click at [225, 103] on div "2007" at bounding box center [228, 105] width 19 height 7
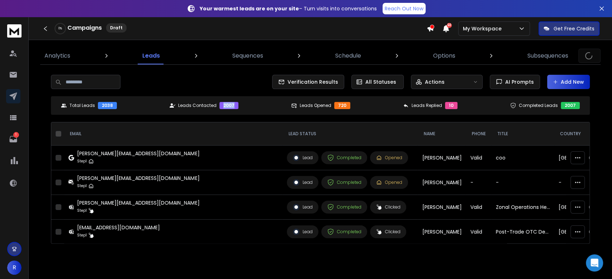
copy div "2007"
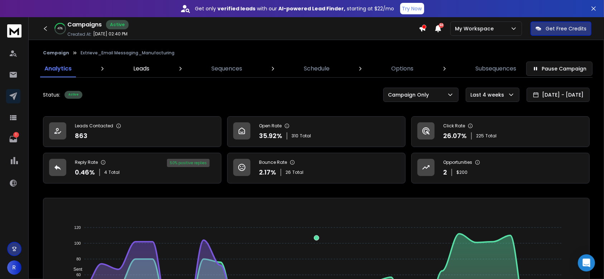
click at [142, 67] on p "Leads" at bounding box center [141, 68] width 16 height 9
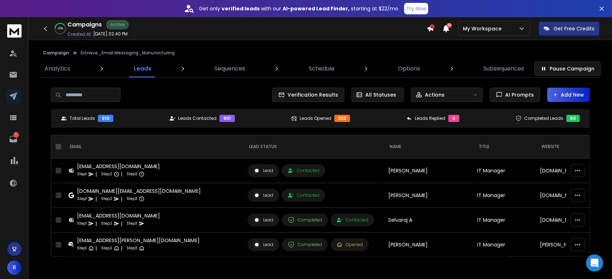
click at [106, 119] on div "910" at bounding box center [105, 118] width 15 height 7
copy div "910"
click at [228, 118] on div "901" at bounding box center [226, 118] width 15 height 7
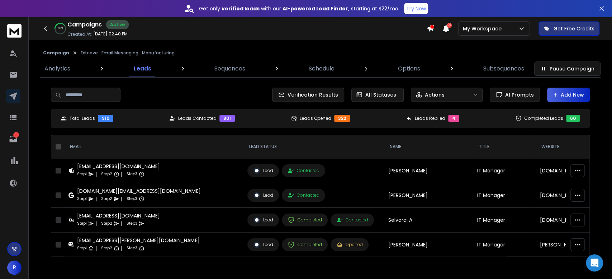
click at [224, 119] on div "901" at bounding box center [226, 118] width 15 height 7
copy div "901"
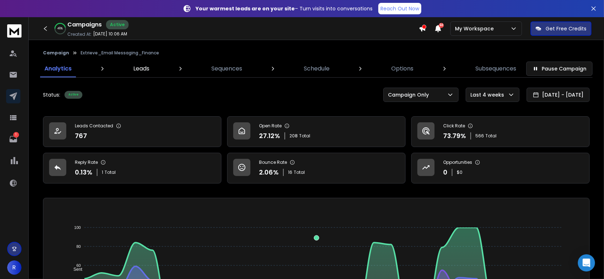
click at [140, 71] on p "Leads" at bounding box center [141, 68] width 16 height 9
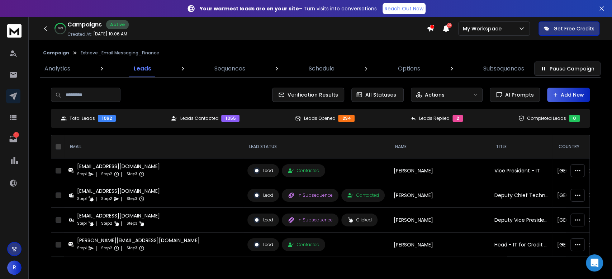
click at [103, 118] on div "1062" at bounding box center [107, 118] width 18 height 7
copy div "1062"
click at [230, 120] on div "1055" at bounding box center [230, 118] width 18 height 7
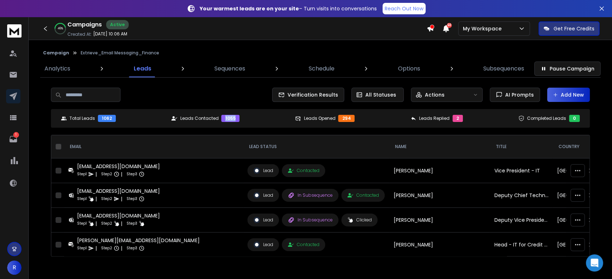
copy div "1055"
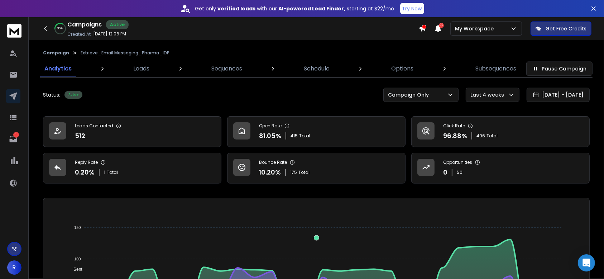
click at [121, 75] on div "Analytics Leads Sequences Schedule Options Subsequences" at bounding box center [280, 68] width 480 height 17
click at [135, 73] on link "Leads" at bounding box center [141, 68] width 25 height 17
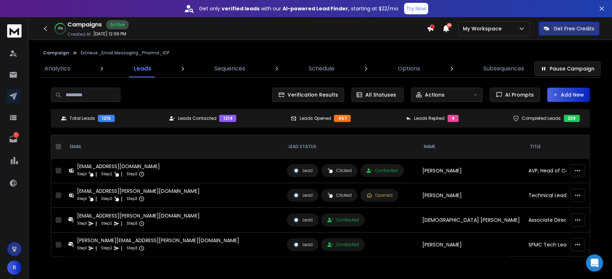
click at [107, 120] on div "1215" at bounding box center [106, 118] width 17 height 7
copy div "1215"
